Goal: Task Accomplishment & Management: Manage account settings

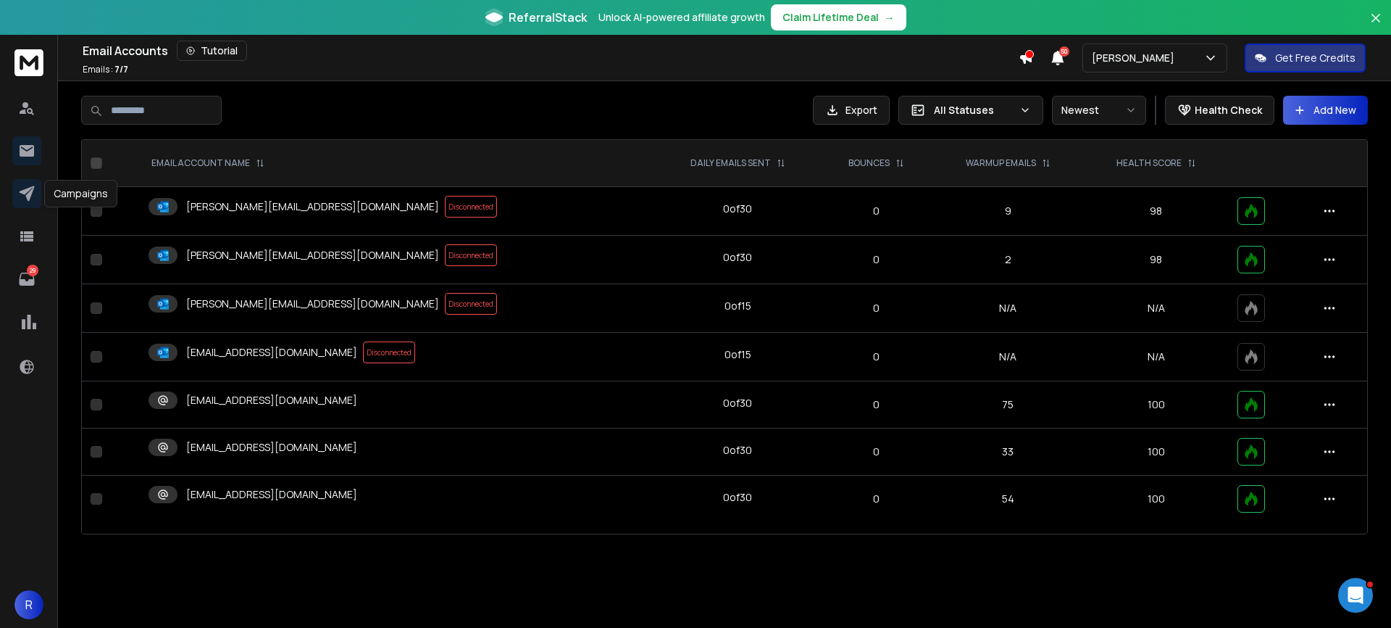
click at [30, 189] on icon at bounding box center [26, 193] width 17 height 17
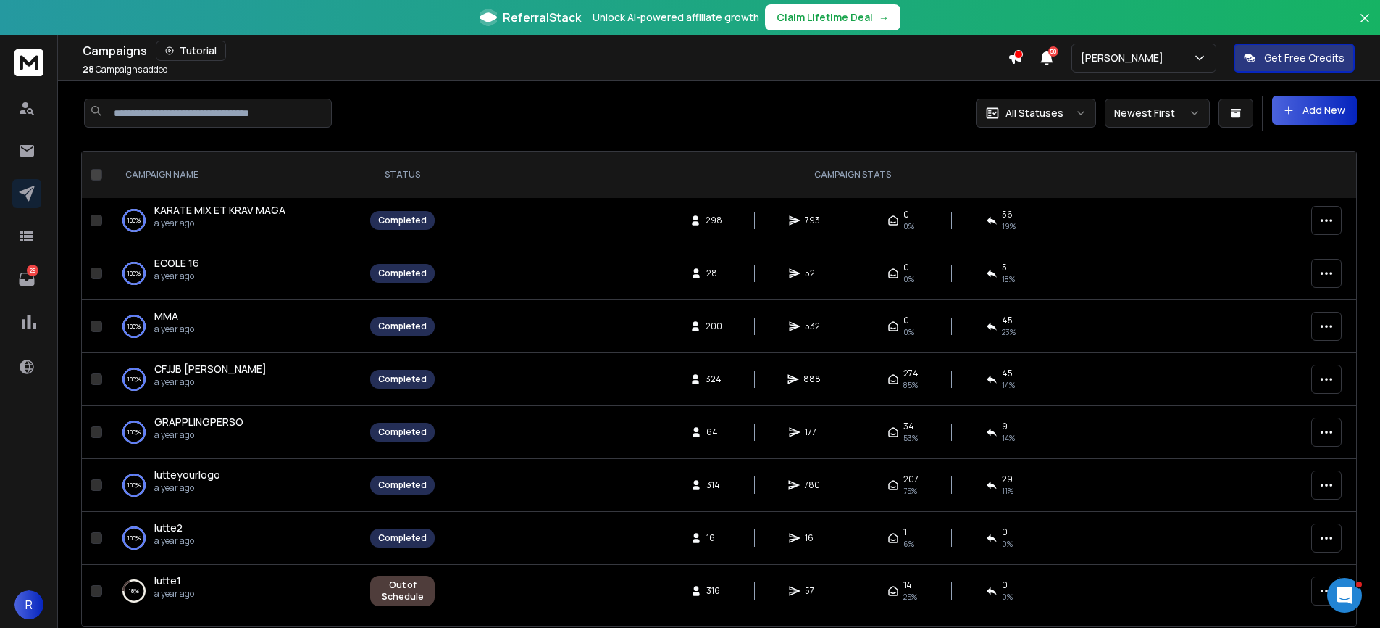
scroll to position [1065, 0]
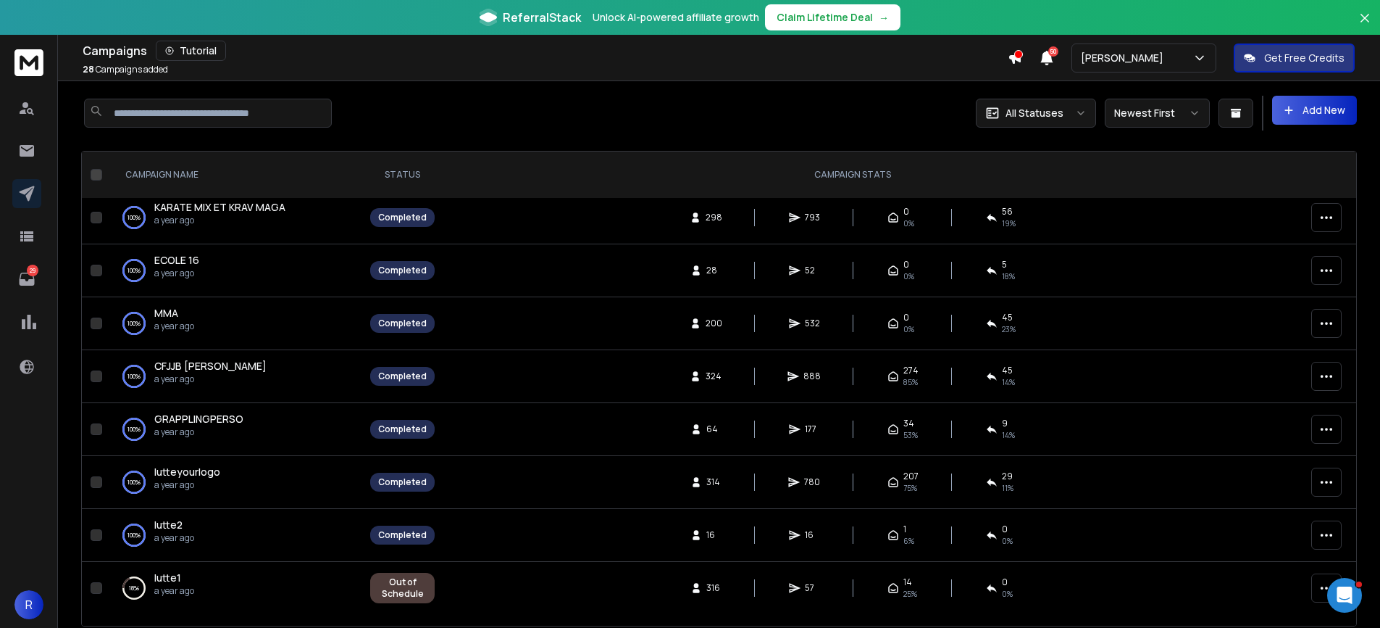
click at [210, 364] on span "CFJJB [PERSON_NAME]" at bounding box center [210, 366] width 112 height 14
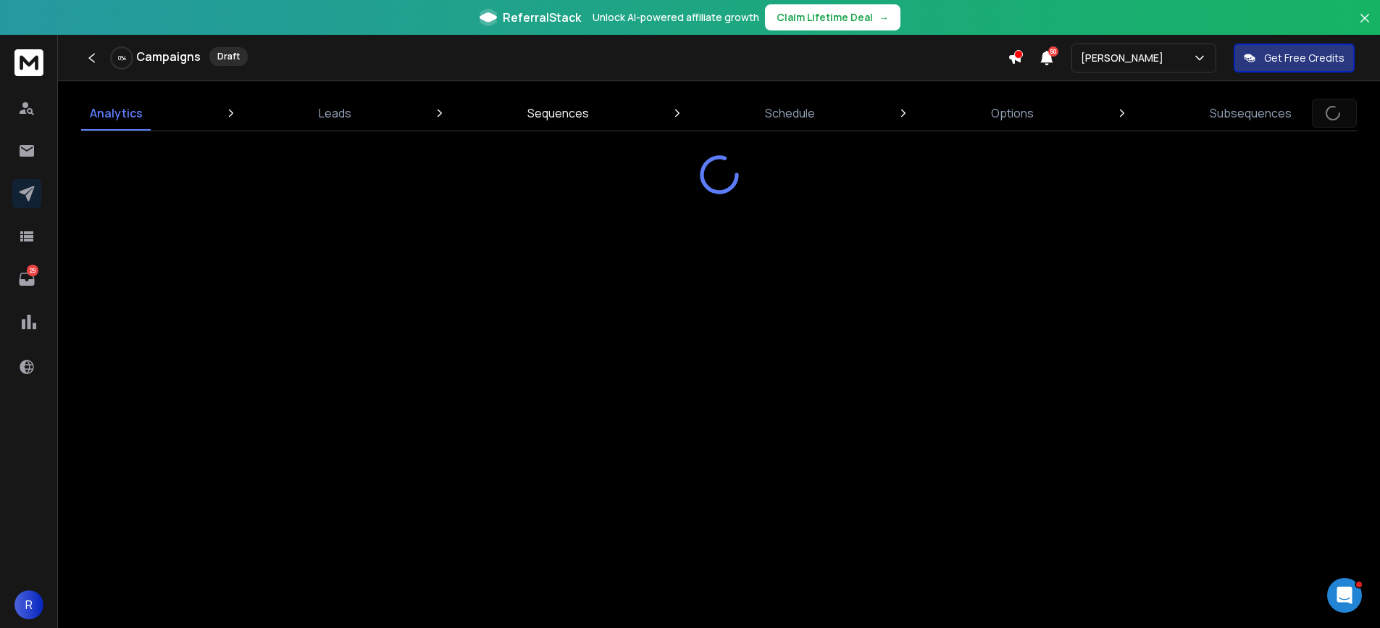
click at [567, 120] on p "Sequences" at bounding box center [559, 112] width 62 height 17
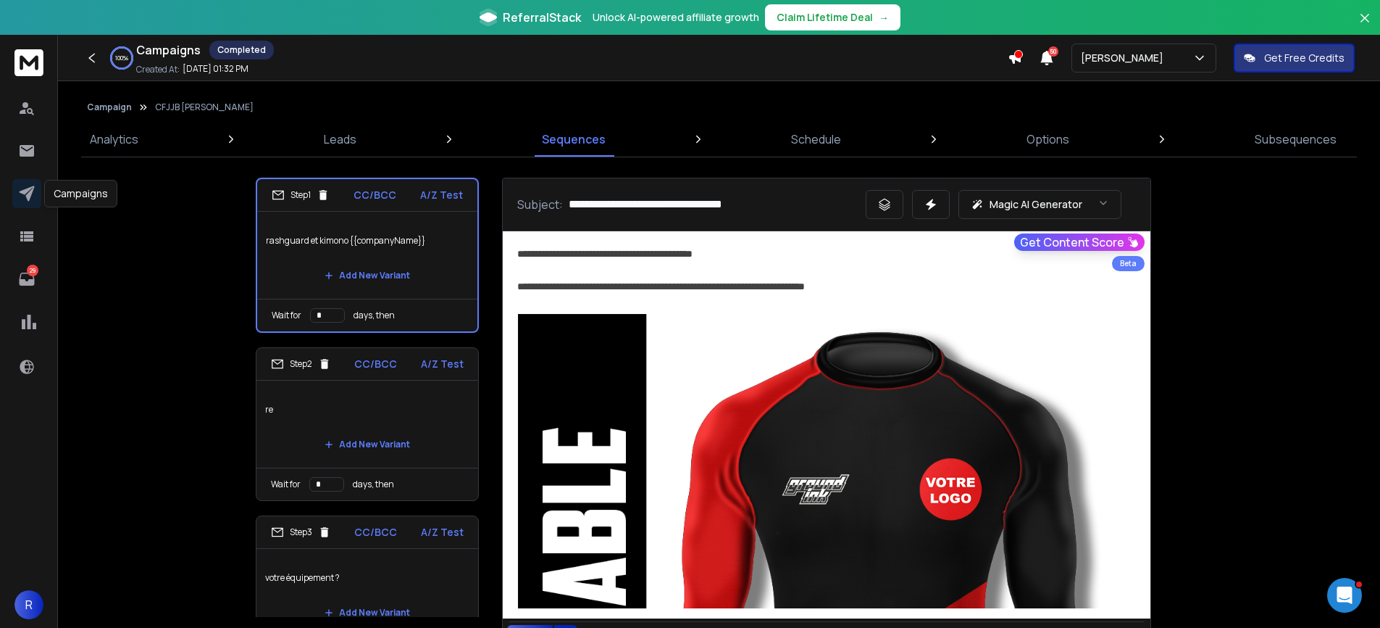
click at [33, 188] on icon at bounding box center [26, 193] width 15 height 15
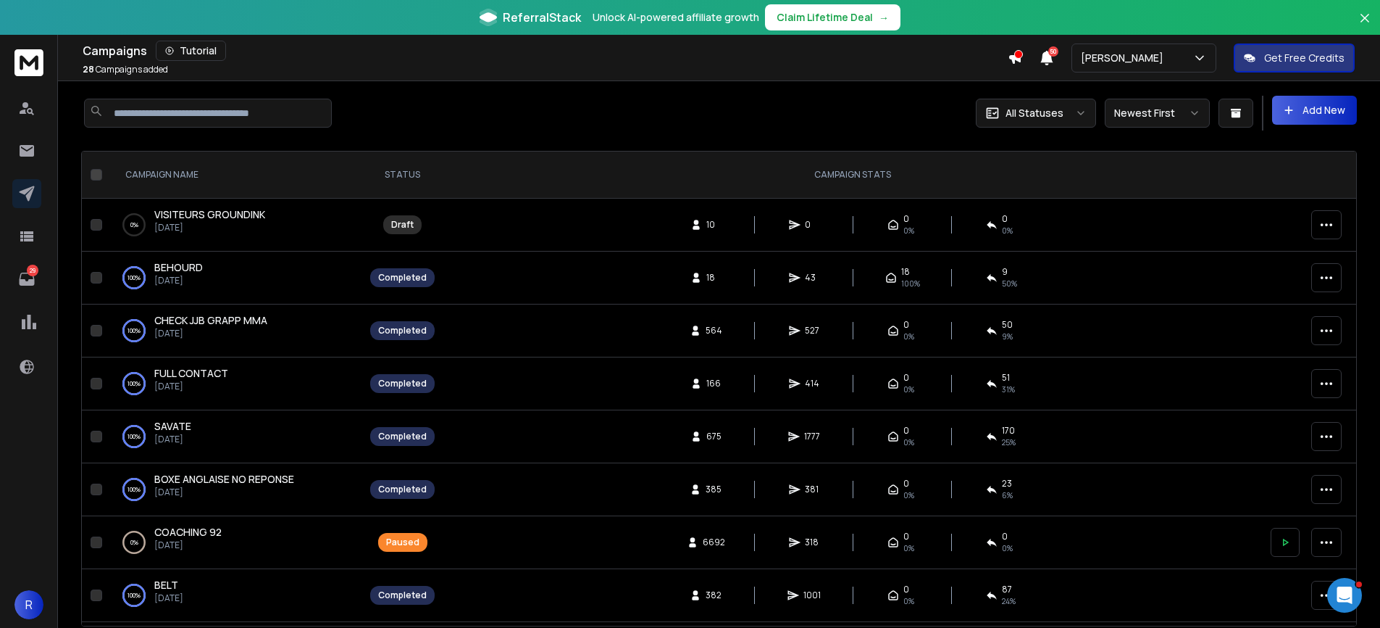
click at [216, 378] on span "FULL CONTACT" at bounding box center [191, 373] width 74 height 14
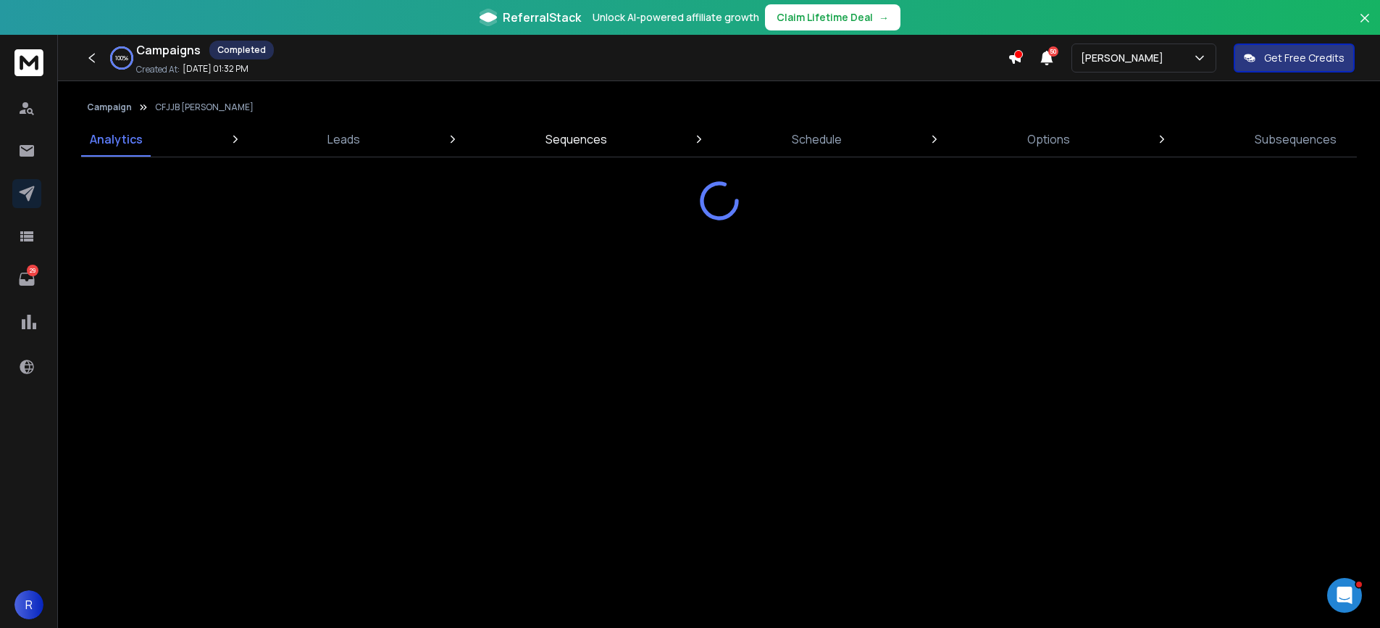
click at [577, 144] on p "Sequences" at bounding box center [577, 138] width 62 height 17
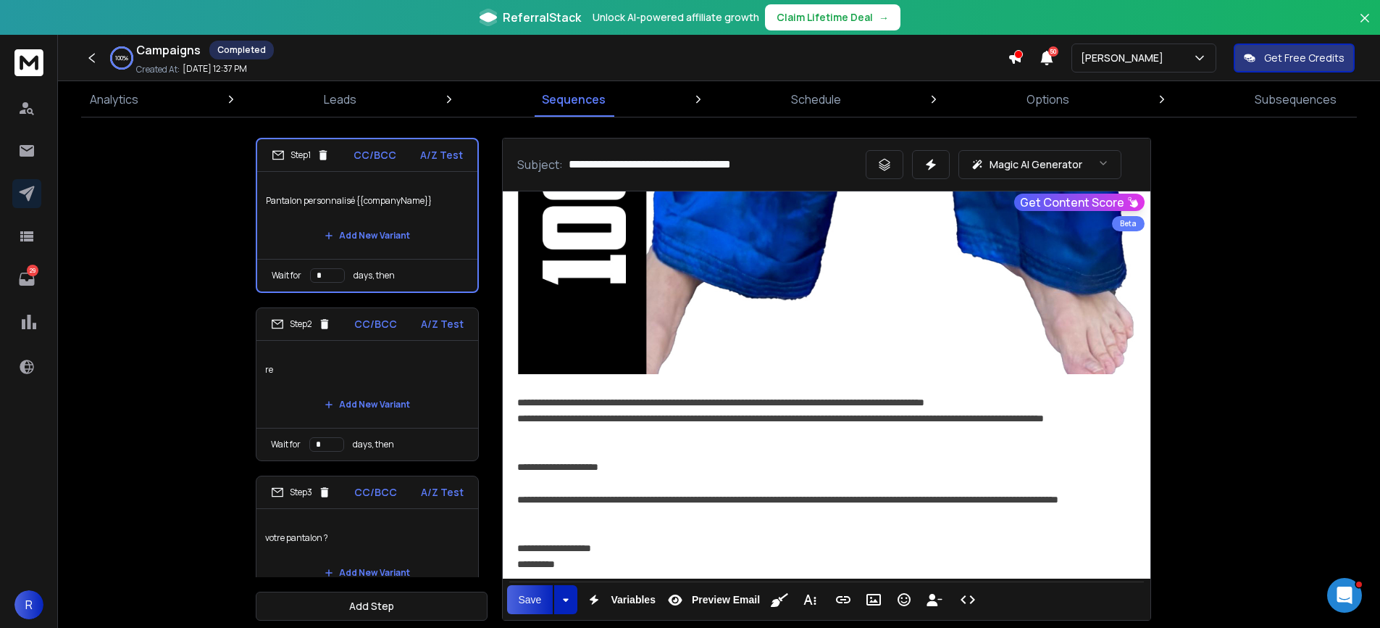
scroll to position [53, 0]
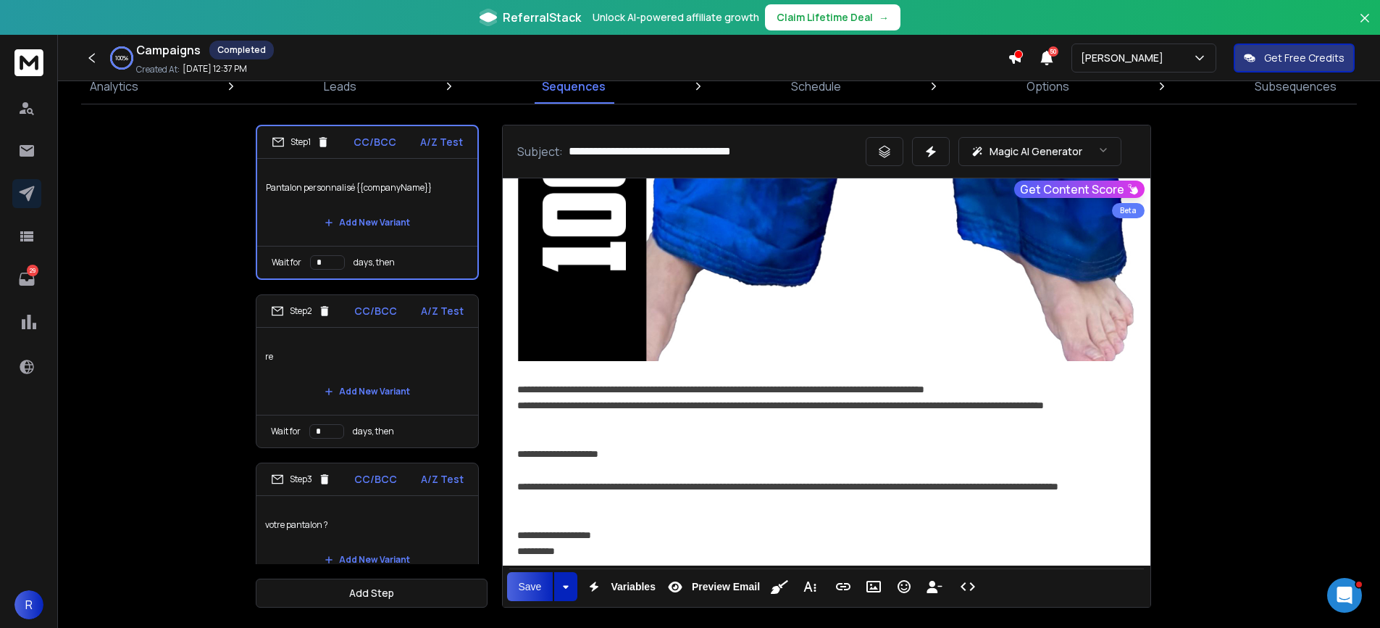
click at [433, 352] on p "re" at bounding box center [367, 356] width 204 height 41
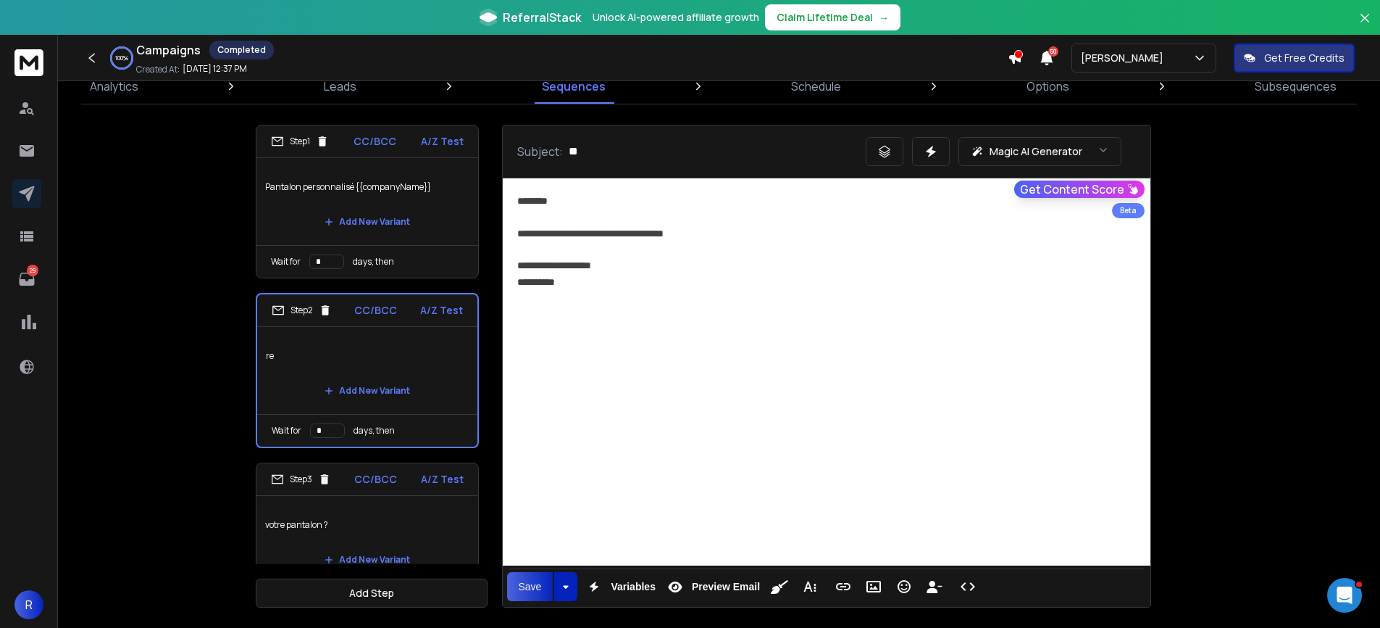
click at [442, 515] on p "votre pantalon ?" at bounding box center [367, 524] width 204 height 41
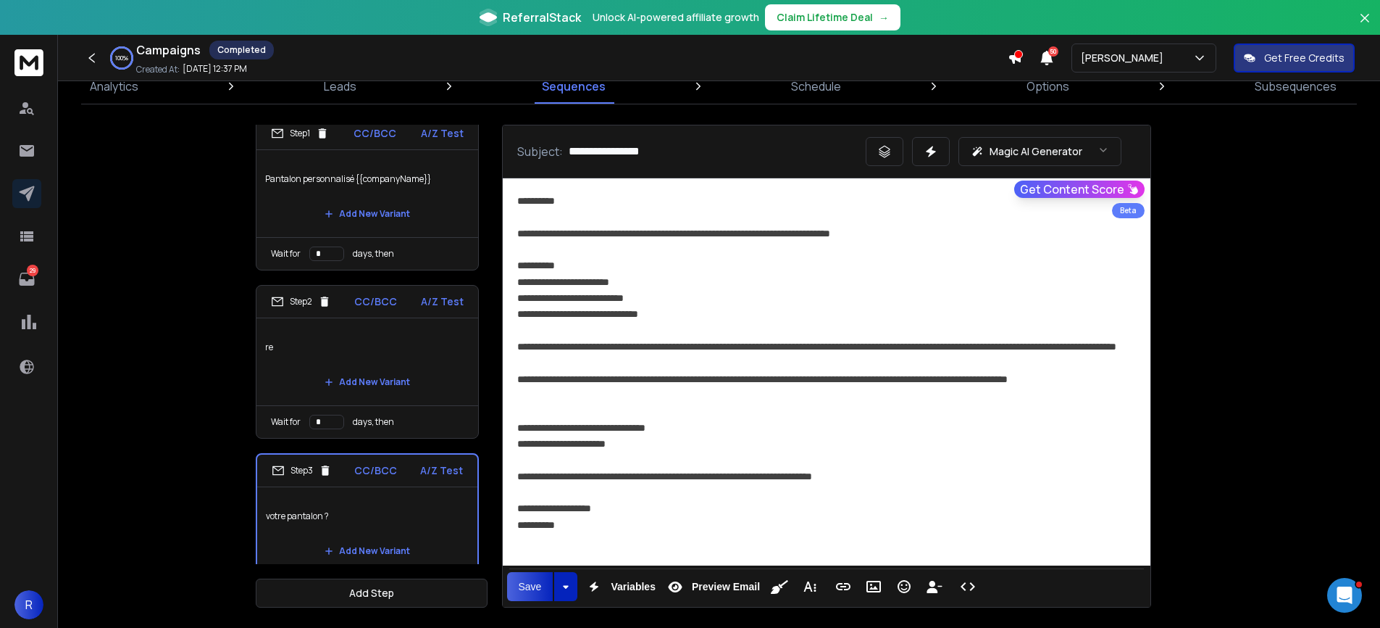
scroll to position [0, 0]
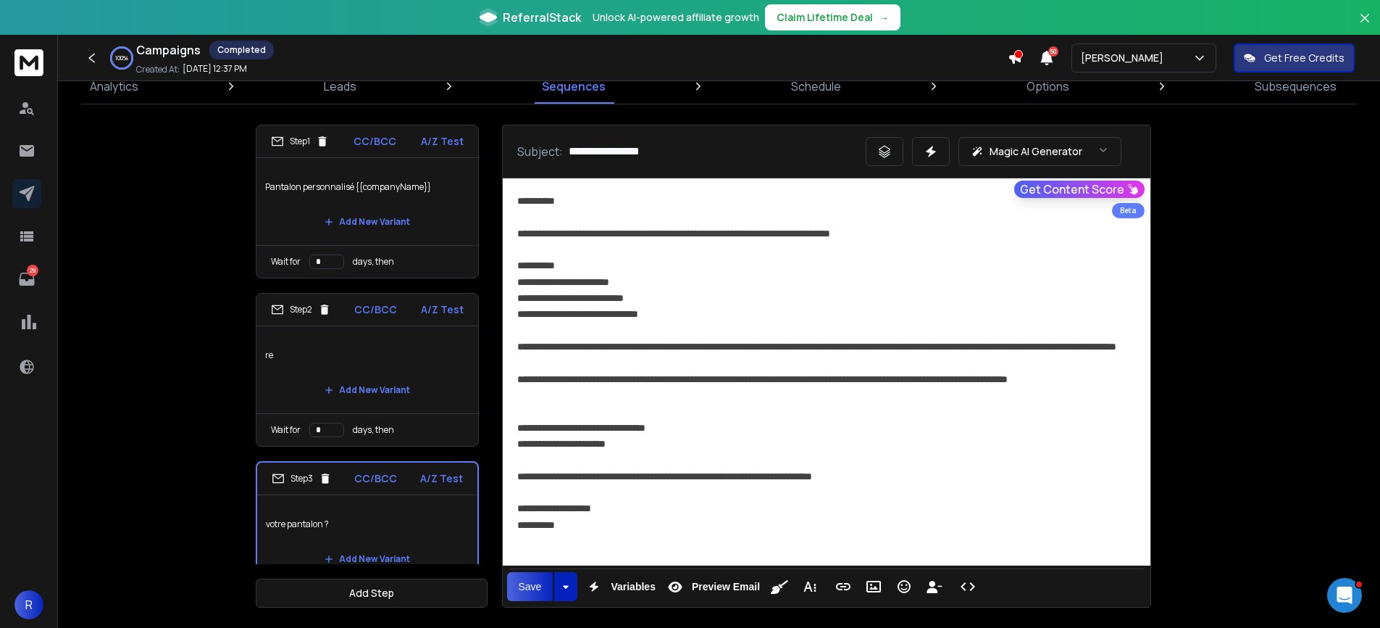
click at [426, 205] on p "Pantalon personnalisé {{companyName}}" at bounding box center [367, 187] width 204 height 41
type input "**********"
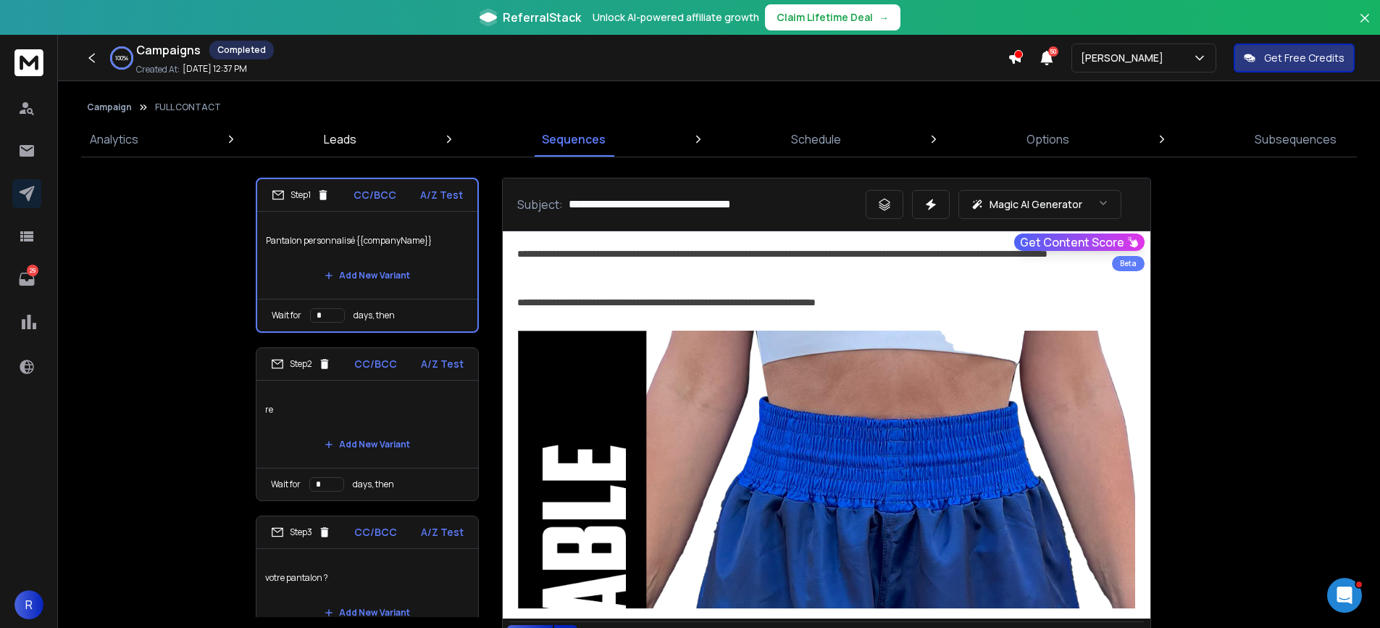
click at [337, 149] on link "Leads" at bounding box center [340, 139] width 50 height 35
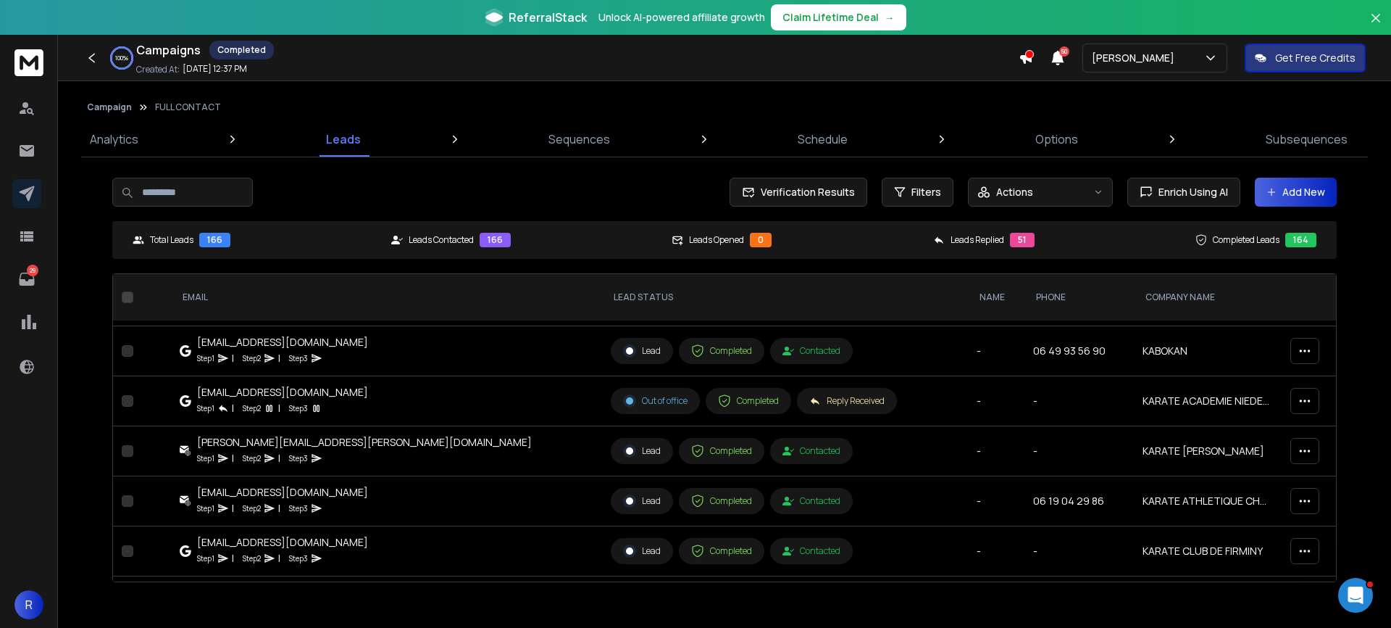
scroll to position [4751, 0]
